Goal: Communication & Community: Answer question/provide support

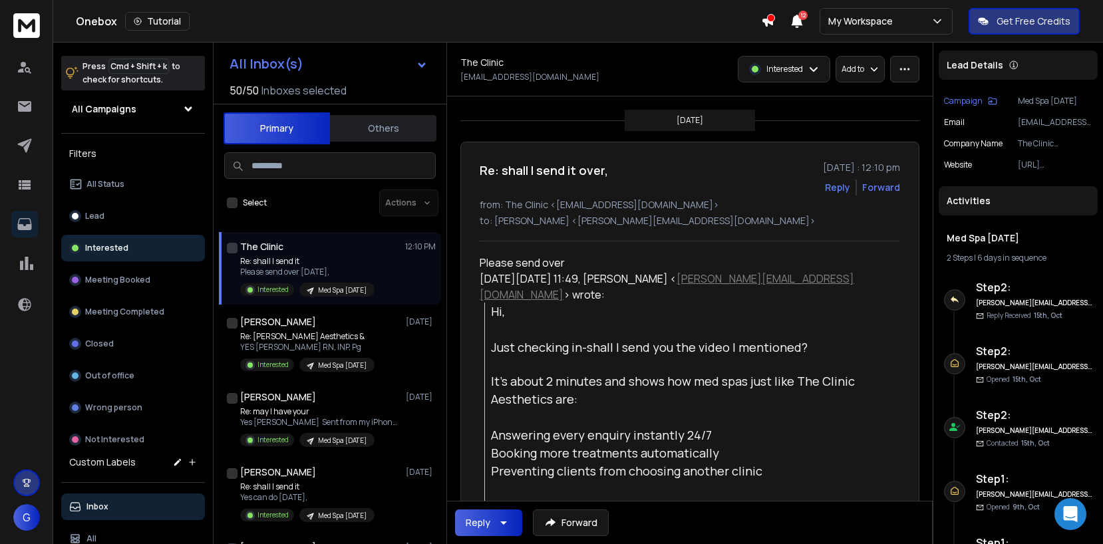
click at [1045, 124] on p "[EMAIL_ADDRESS][DOMAIN_NAME]" at bounding box center [1055, 122] width 75 height 11
click at [117, 257] on button "Interested" at bounding box center [133, 248] width 144 height 27
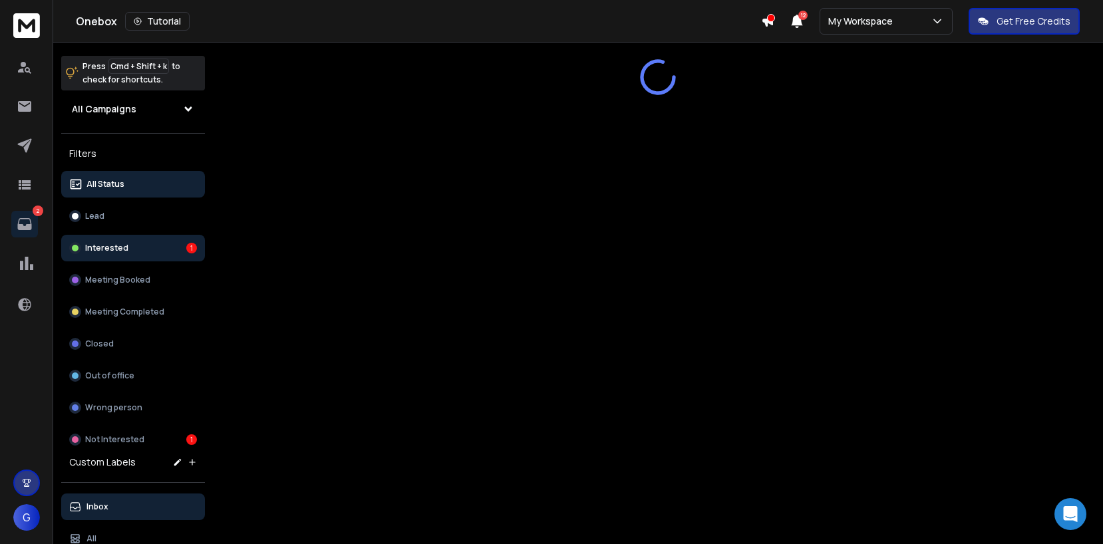
click at [138, 252] on button "Interested 1" at bounding box center [133, 248] width 144 height 27
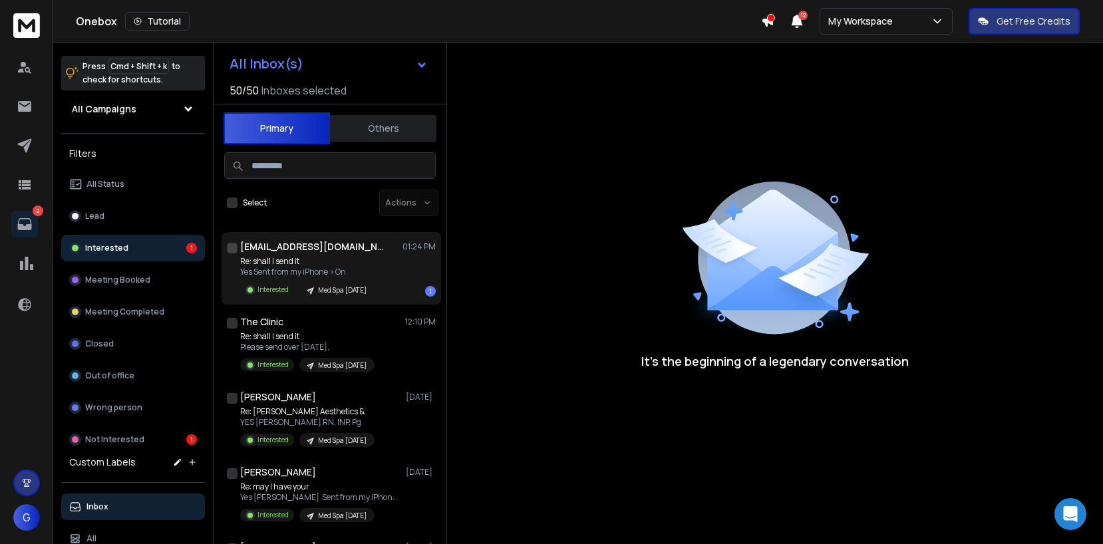
click at [313, 264] on p "Re: shall I send it" at bounding box center [307, 261] width 134 height 11
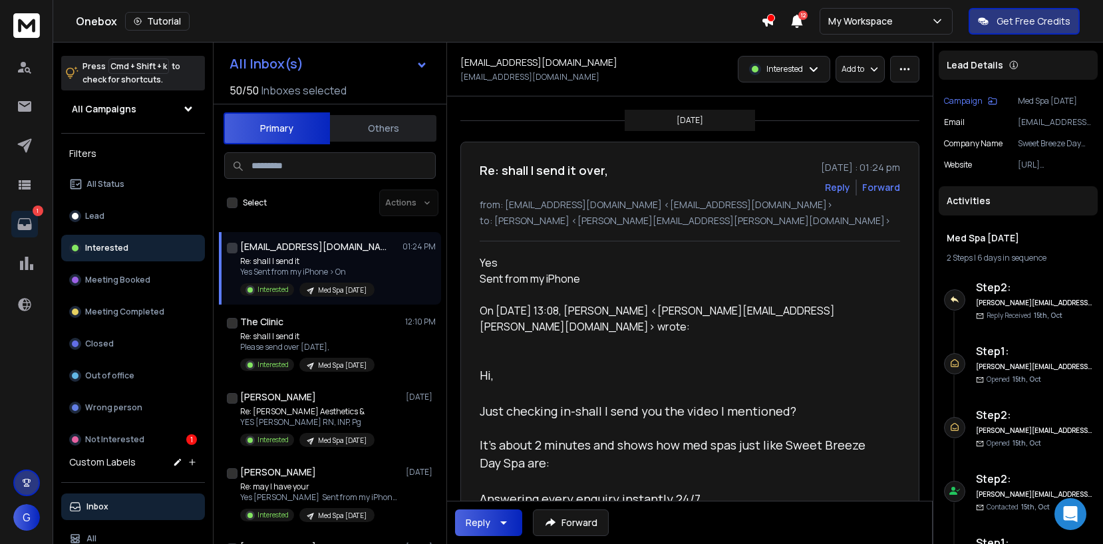
click at [1034, 168] on p "http://www.sweetbreeze.co.uk" at bounding box center [1055, 165] width 75 height 11
